Goal: Task Accomplishment & Management: Use online tool/utility

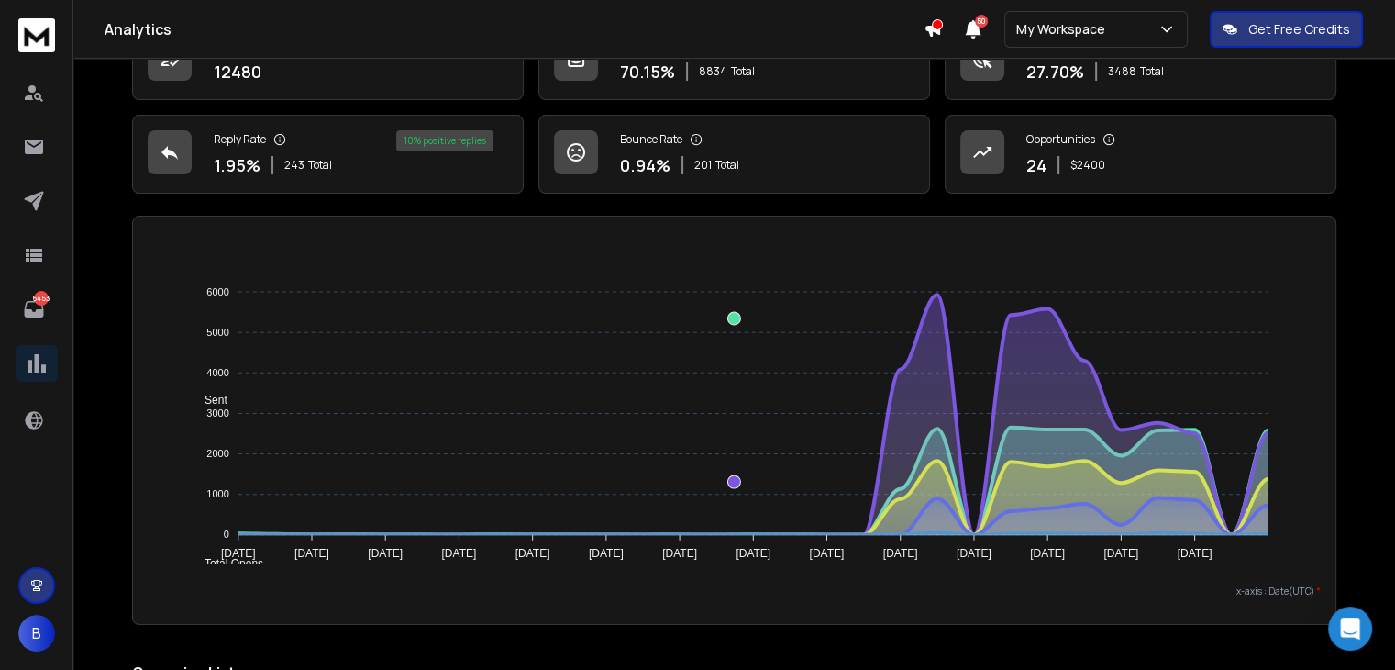
scroll to position [158, 0]
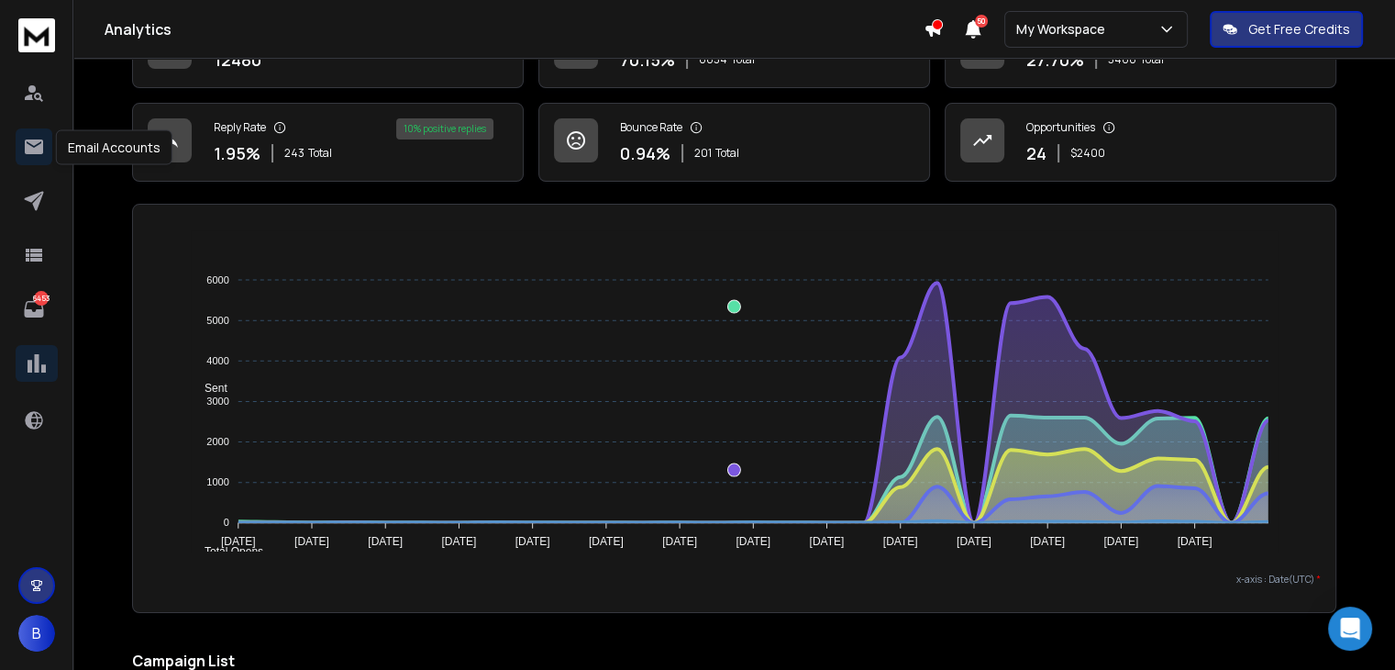
click at [38, 151] on icon at bounding box center [34, 146] width 18 height 15
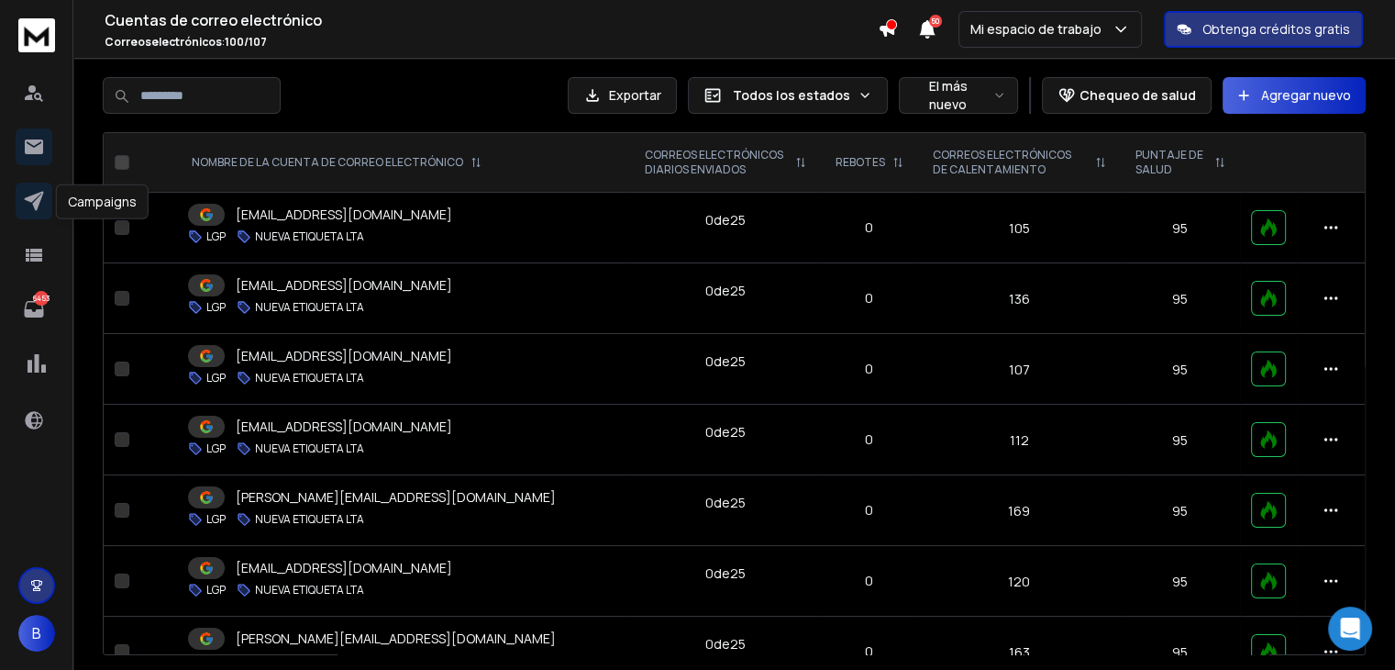
click at [32, 196] on icon at bounding box center [33, 200] width 19 height 19
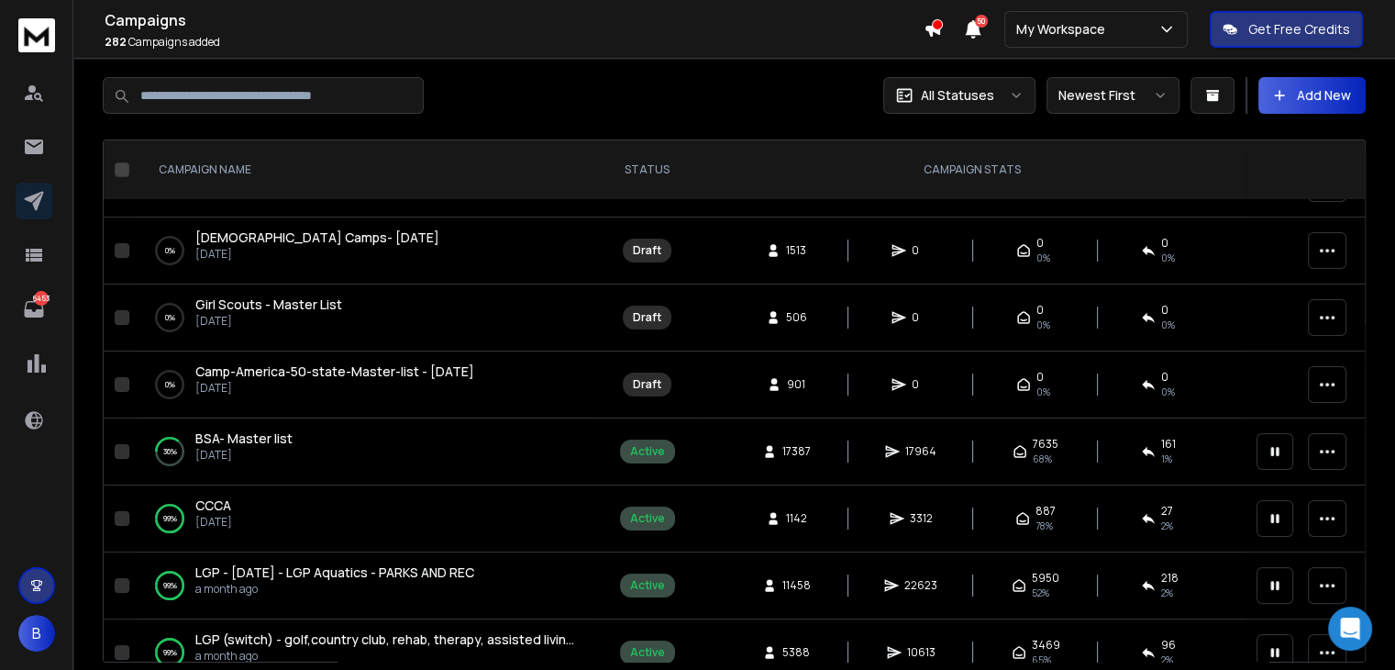
scroll to position [70, 0]
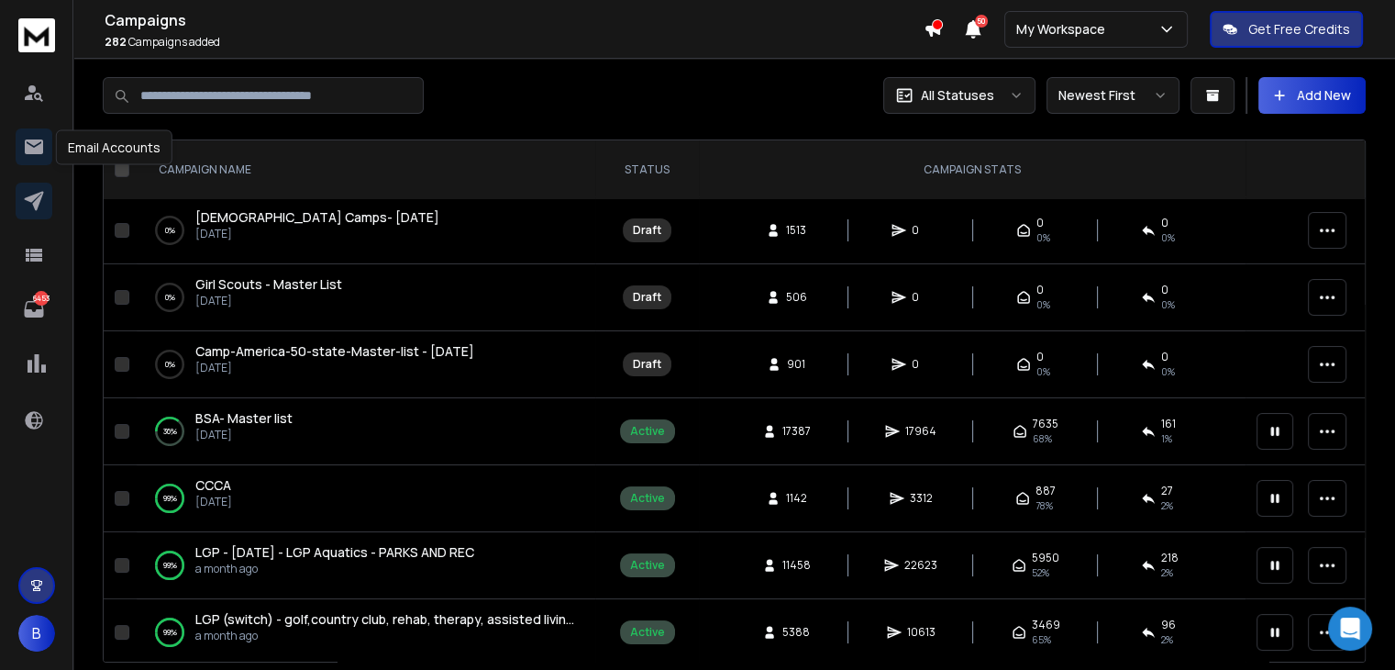
click at [39, 154] on icon at bounding box center [34, 147] width 22 height 22
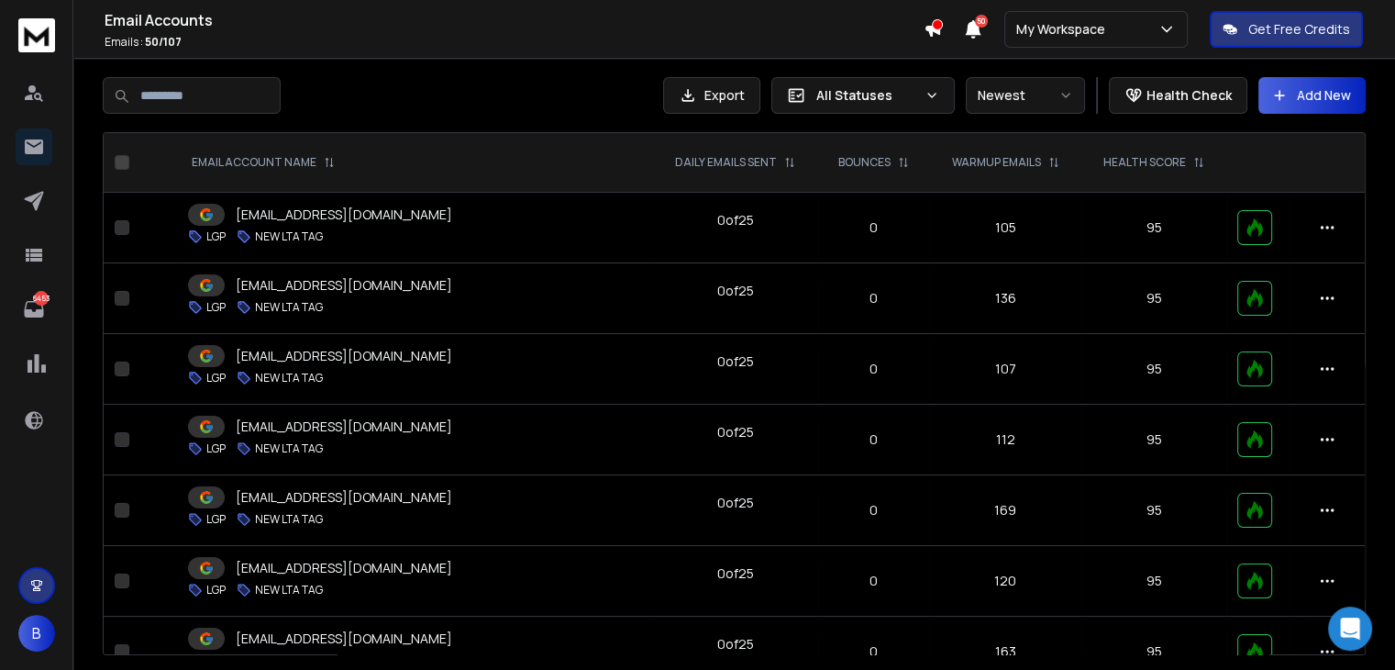
click at [576, 232] on div "LGP NEW LTA TAG" at bounding box center [414, 236] width 453 height 15
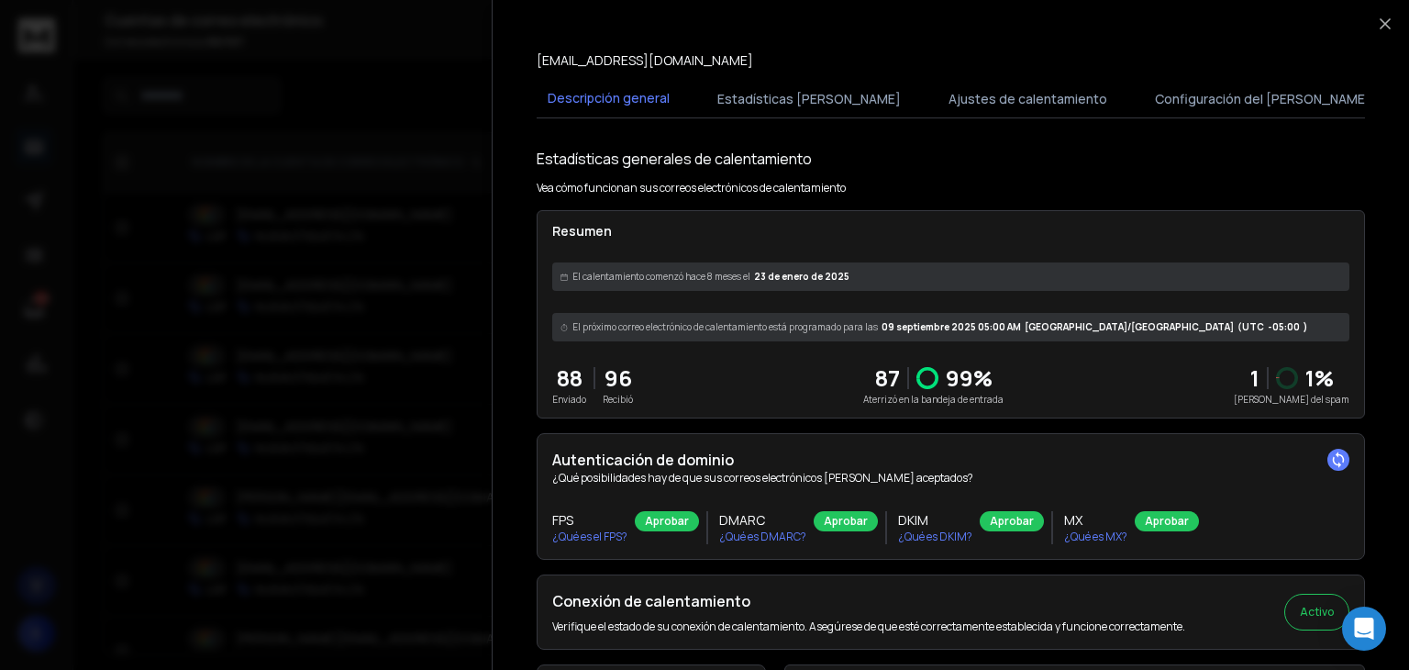
click at [796, 90] on font "Estadísticas [PERSON_NAME]" at bounding box center [808, 98] width 183 height 17
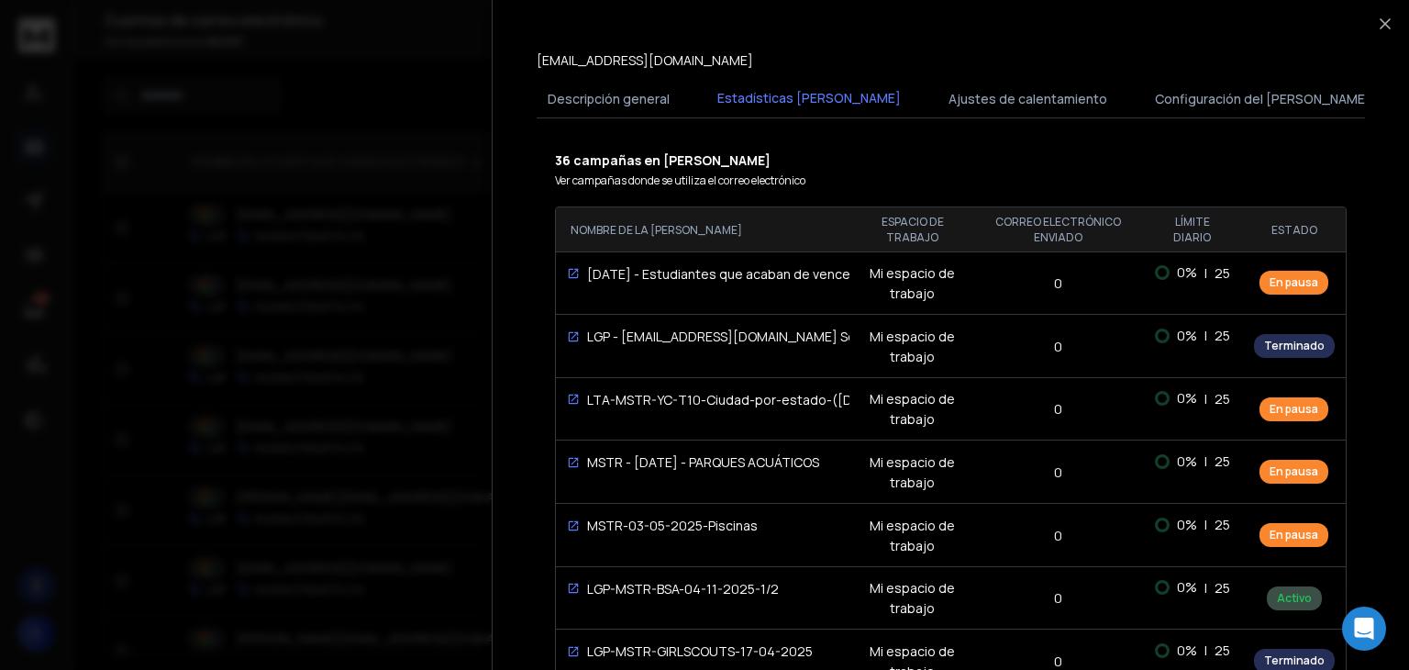
click at [685, 159] on font "campañas en [PERSON_NAME]" at bounding box center [671, 159] width 197 height 17
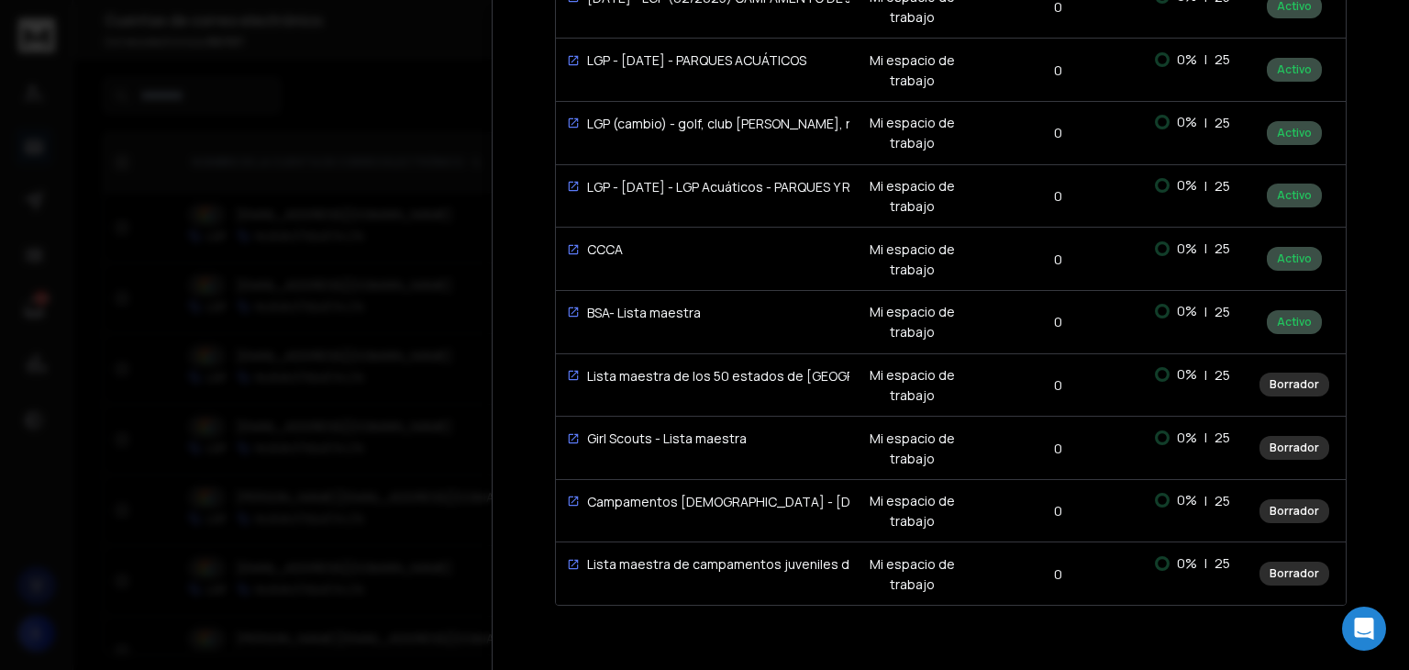
scroll to position [1932, 0]
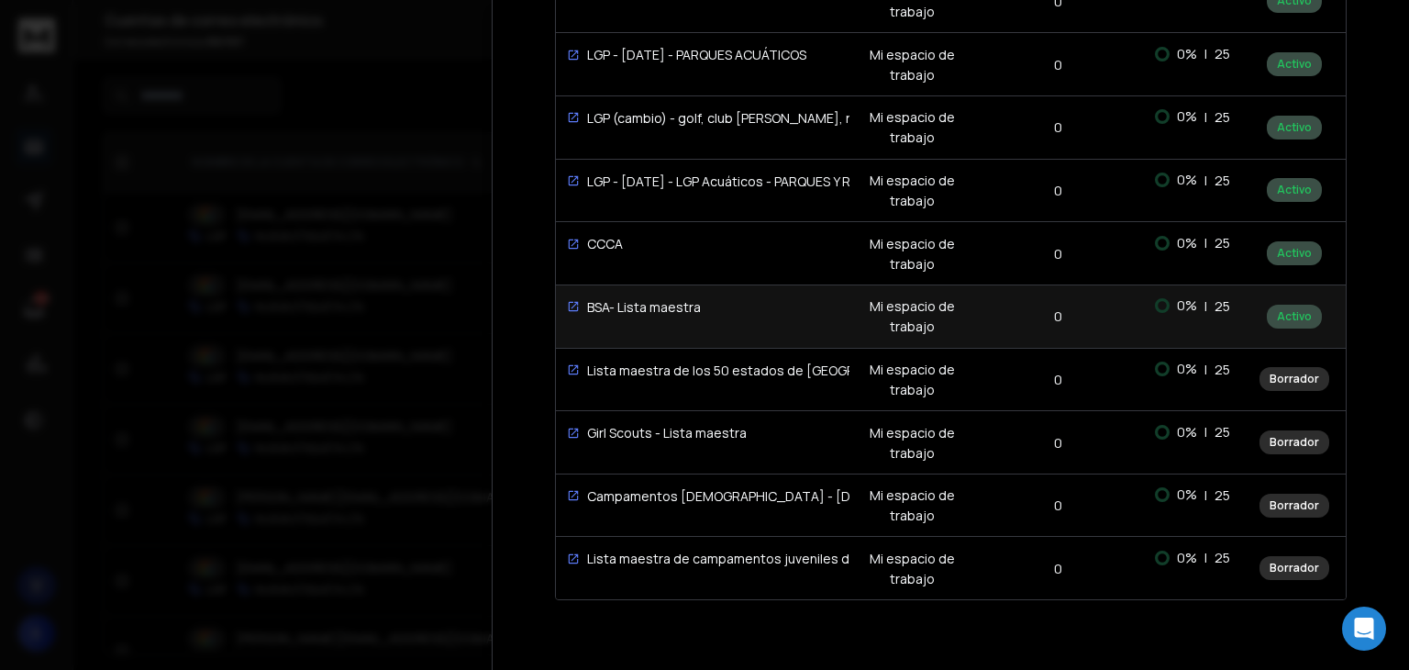
click at [705, 298] on td "BSA- Lista maestra" at bounding box center [702, 306] width 293 height 41
click at [578, 313] on icon at bounding box center [573, 306] width 13 height 13
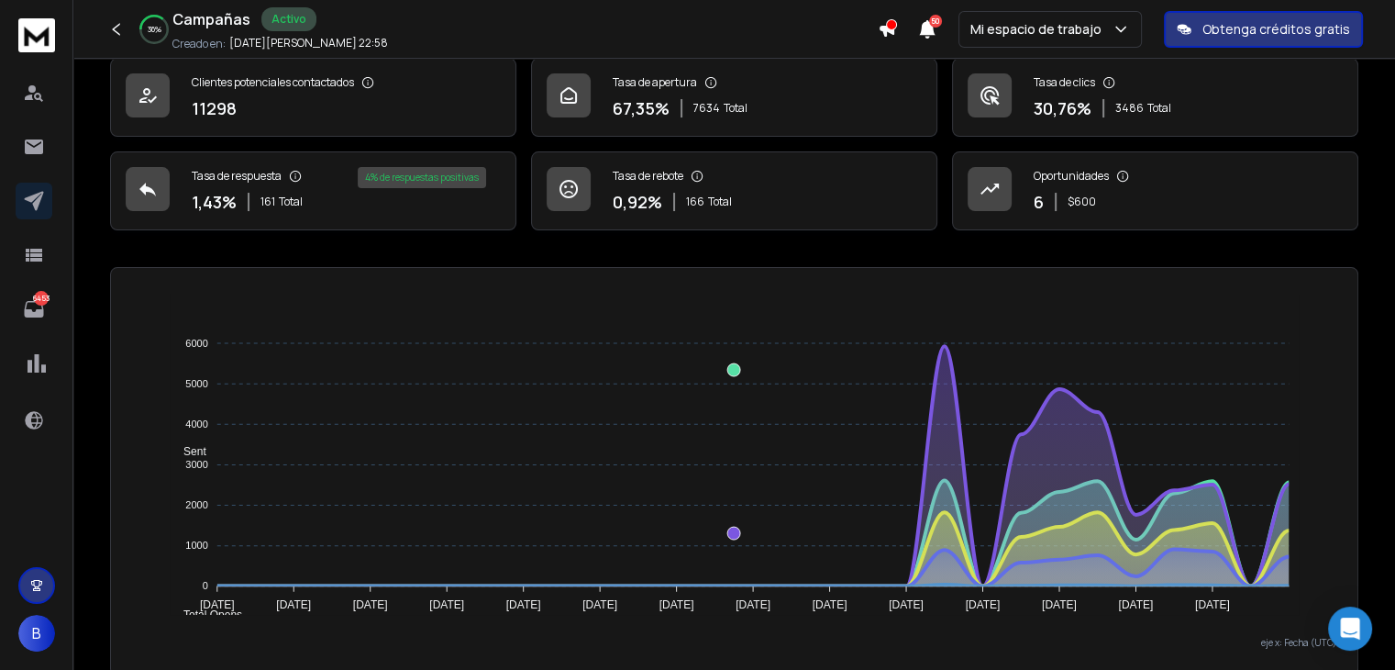
scroll to position [201, 0]
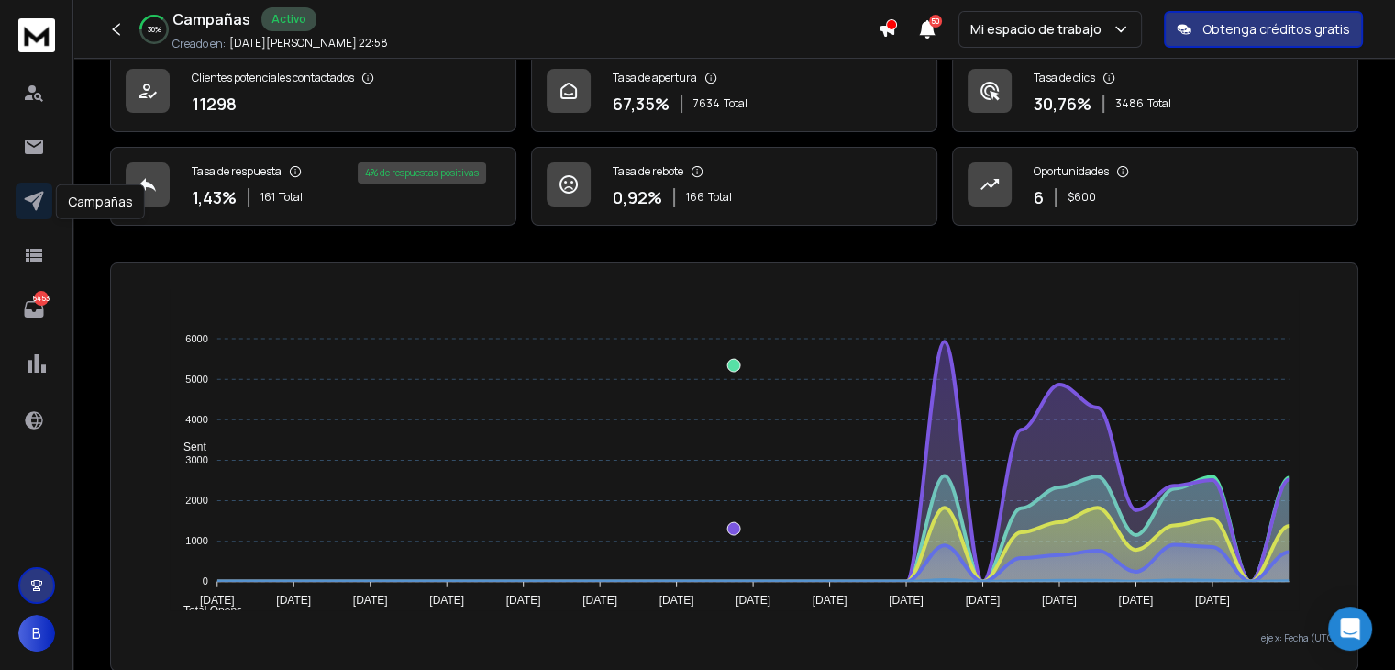
click at [26, 206] on icon at bounding box center [34, 201] width 22 height 22
